Goal: Navigation & Orientation: Find specific page/section

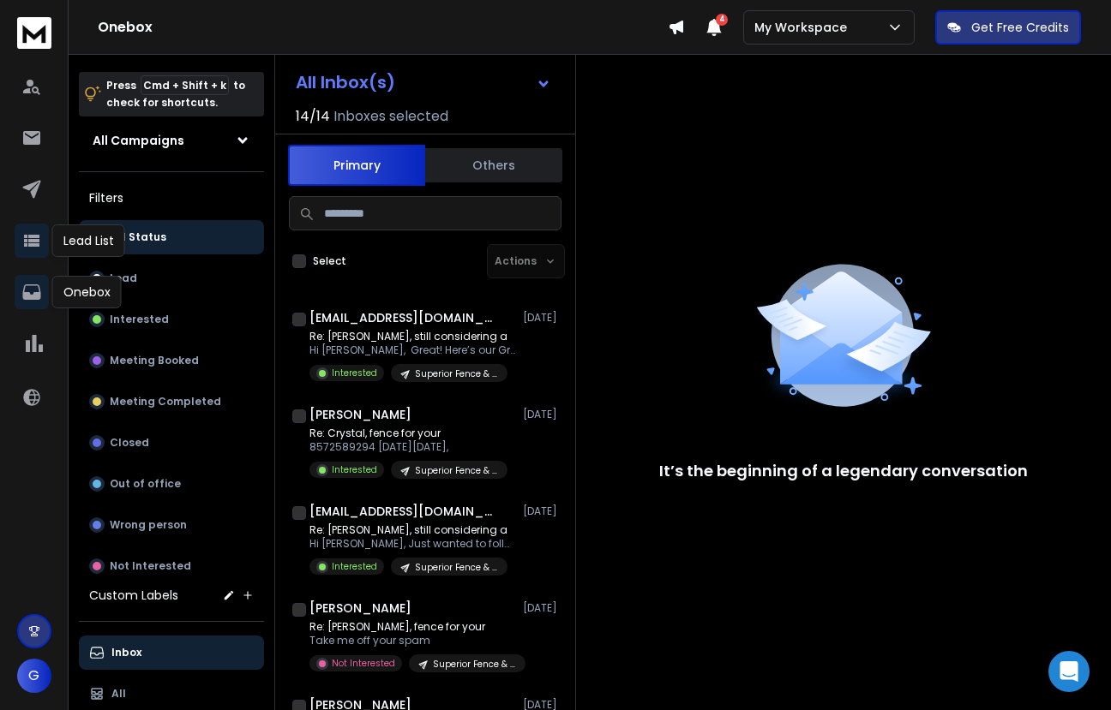
click at [35, 244] on icon at bounding box center [31, 241] width 15 height 12
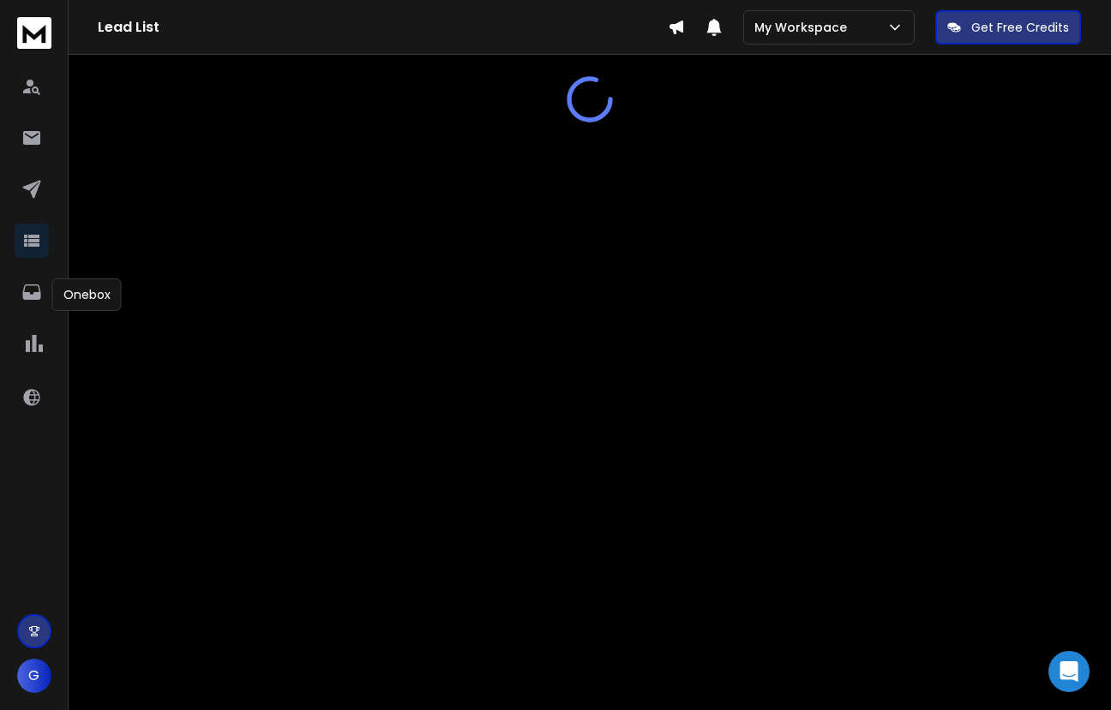
click at [35, 294] on icon at bounding box center [31, 292] width 21 height 21
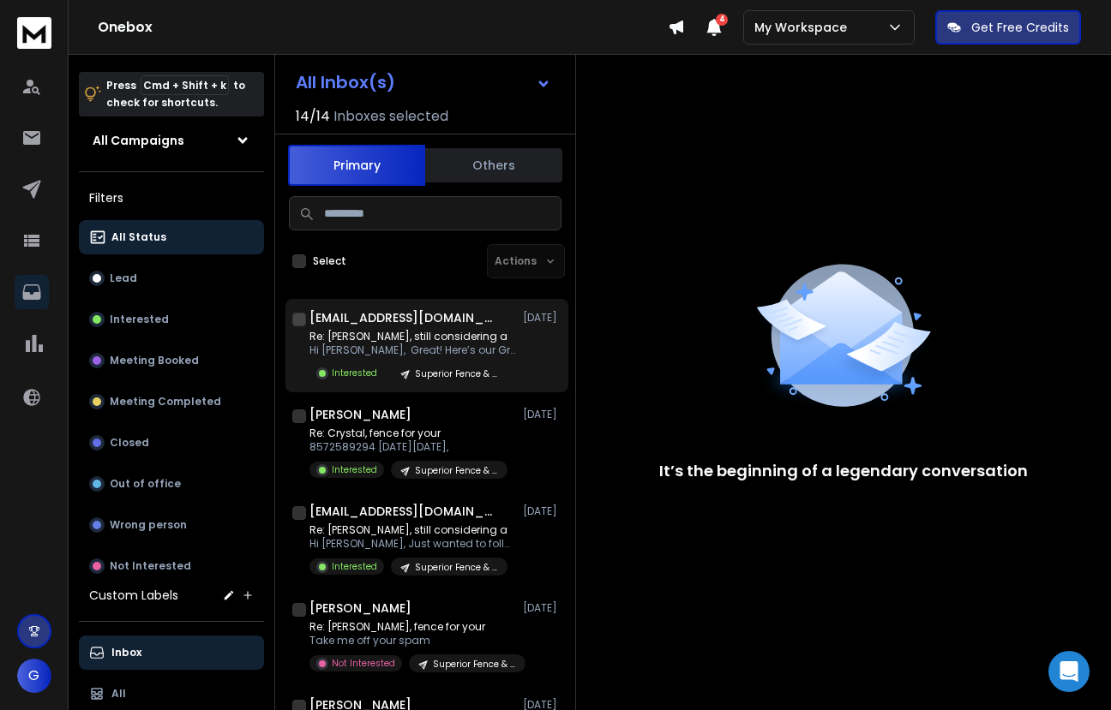
click at [434, 318] on div "[EMAIL_ADDRESS][DOMAIN_NAME] [DATE]" at bounding box center [435, 317] width 252 height 17
